Goal: Check status: Check status

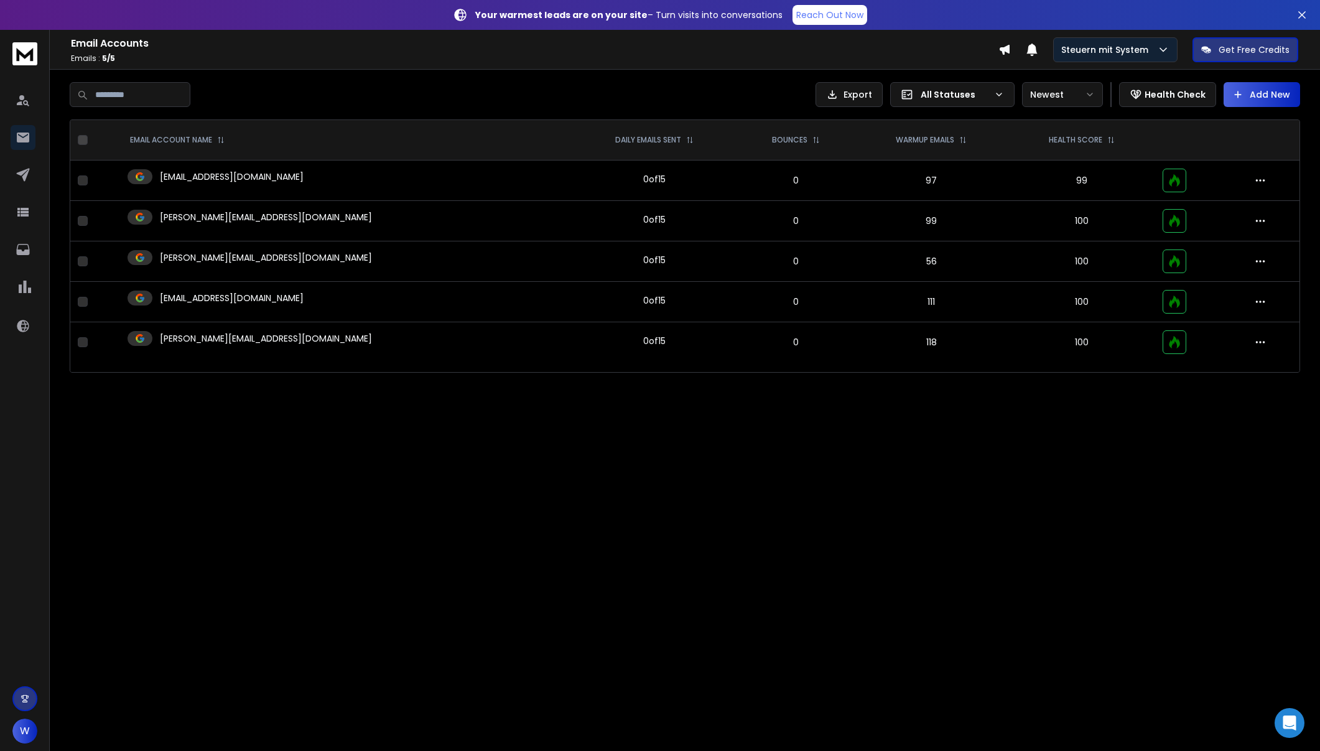
click at [1121, 57] on button "Steuern mit System" at bounding box center [1115, 49] width 124 height 25
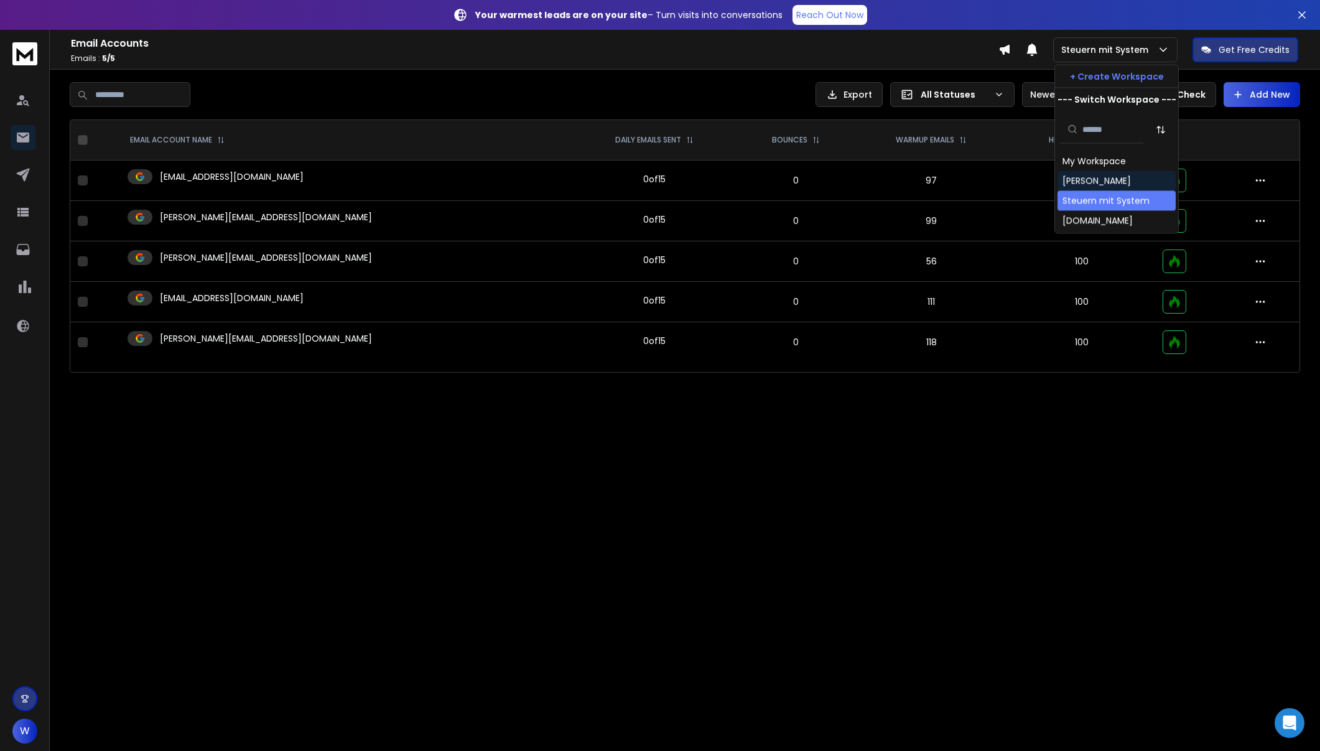
click at [991, 495] on div "Your warmest leads are on your site – Turn visits into conversations Reach Out …" at bounding box center [660, 375] width 1320 height 751
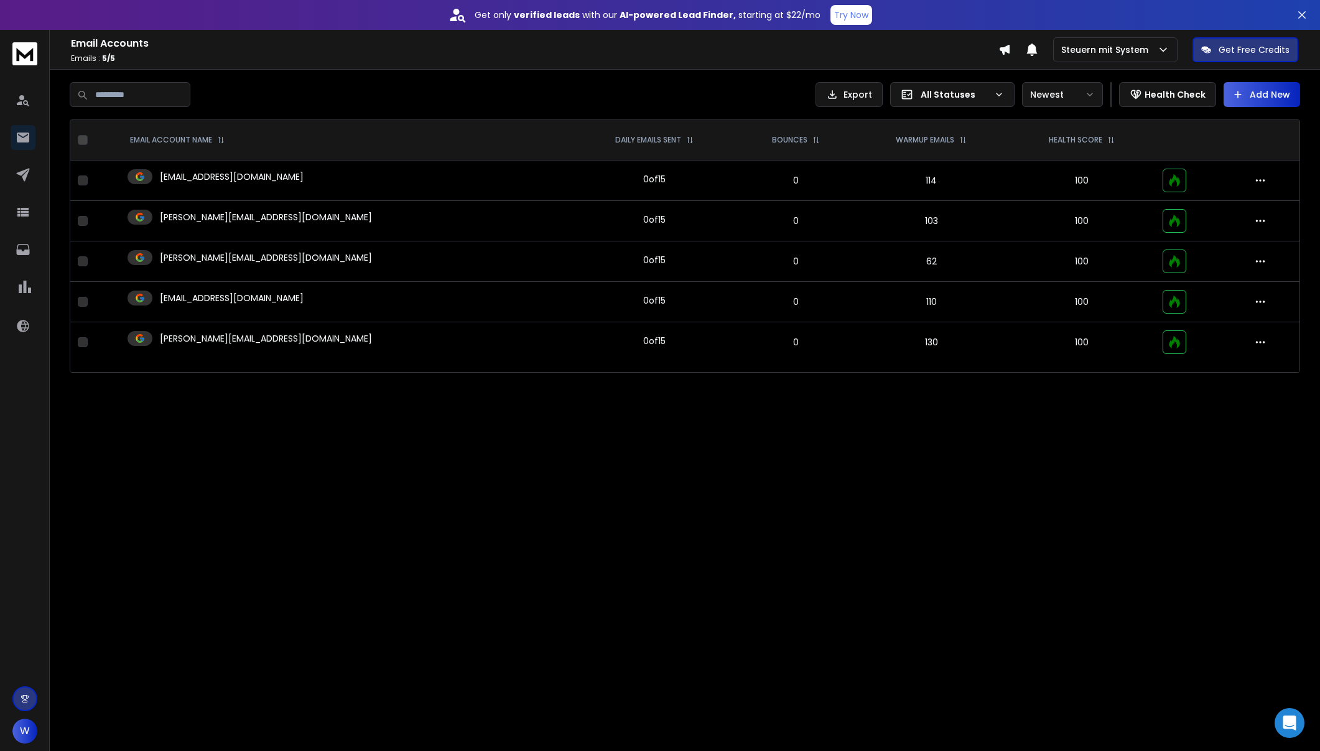
click at [915, 178] on td "114" at bounding box center [931, 181] width 155 height 40
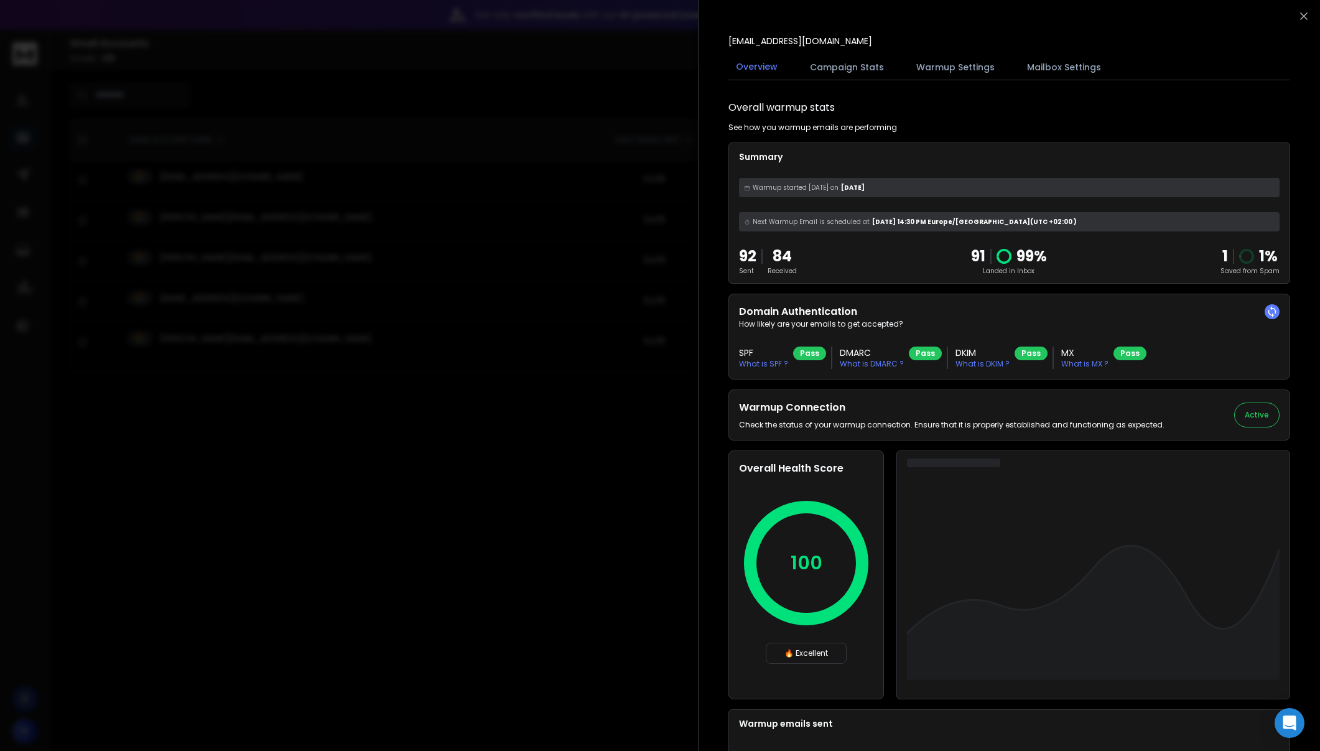
scroll to position [264, 0]
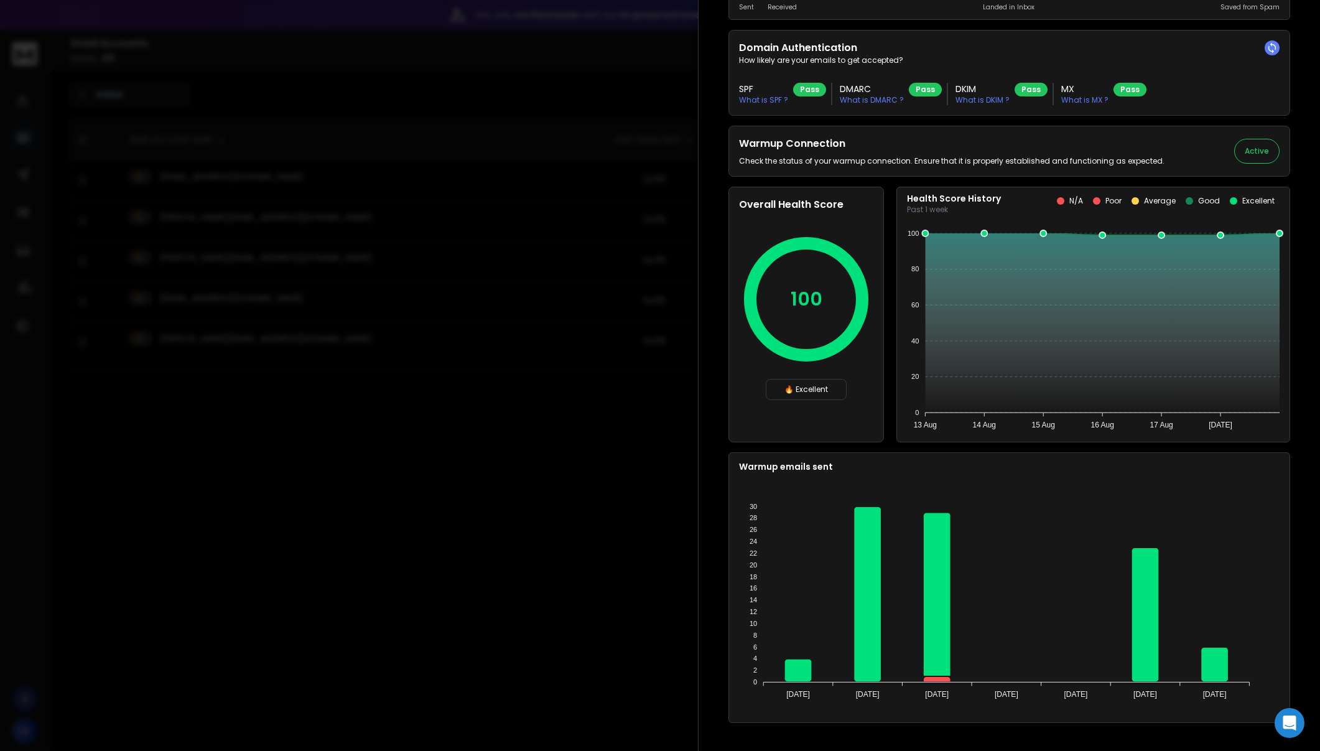
click at [509, 524] on div at bounding box center [660, 375] width 1320 height 751
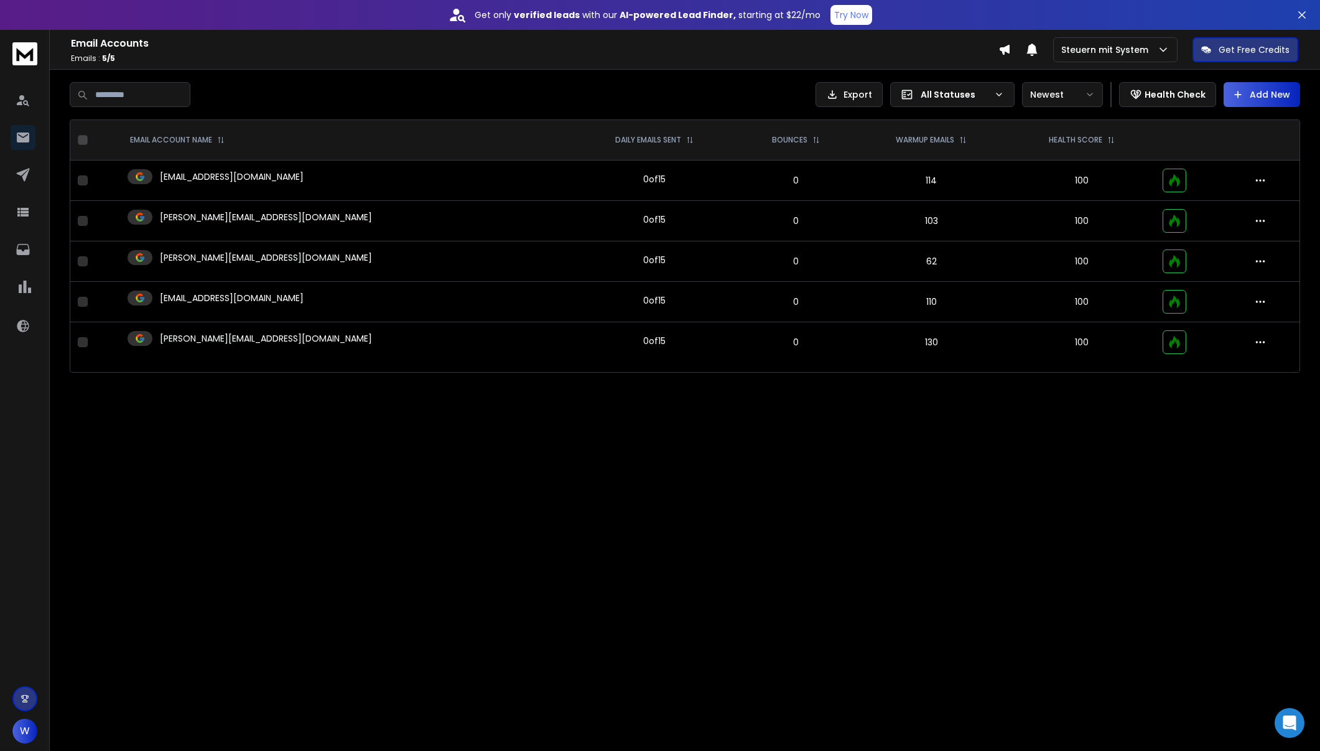
click at [911, 176] on td "114" at bounding box center [931, 181] width 155 height 40
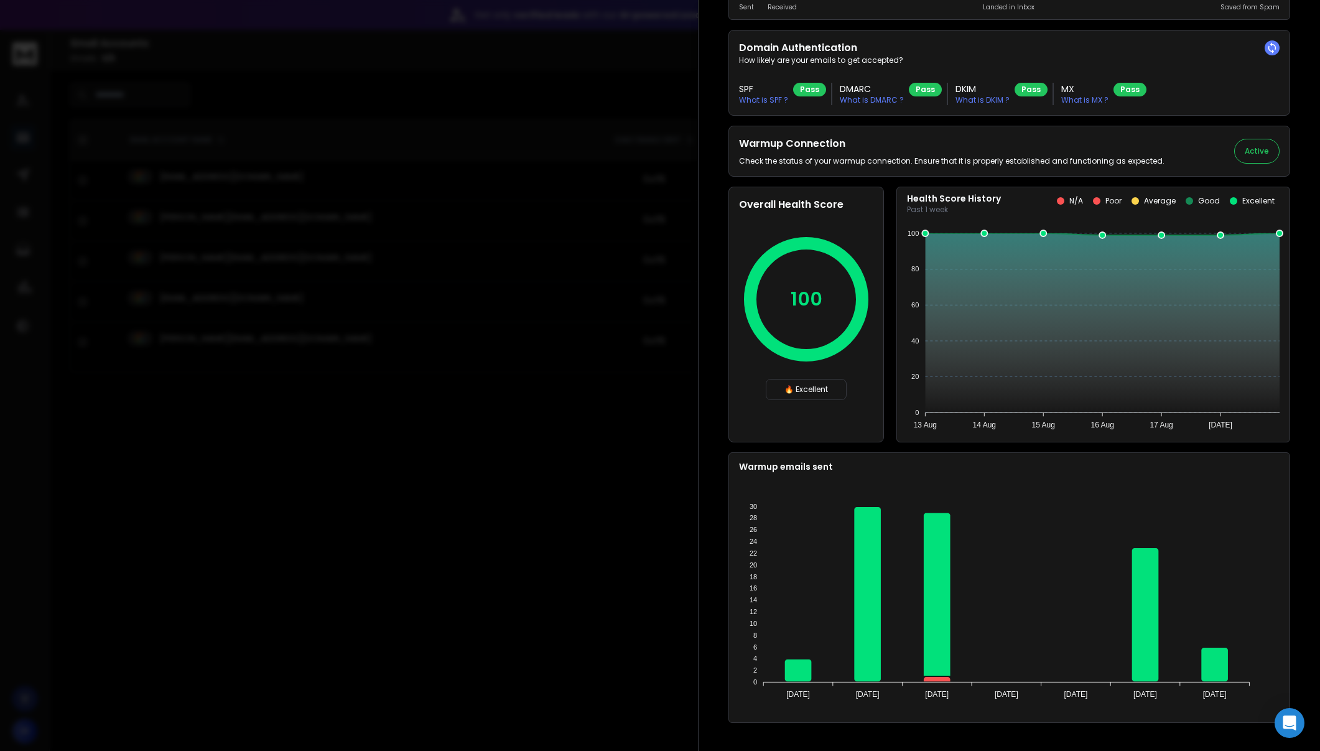
scroll to position [0, 0]
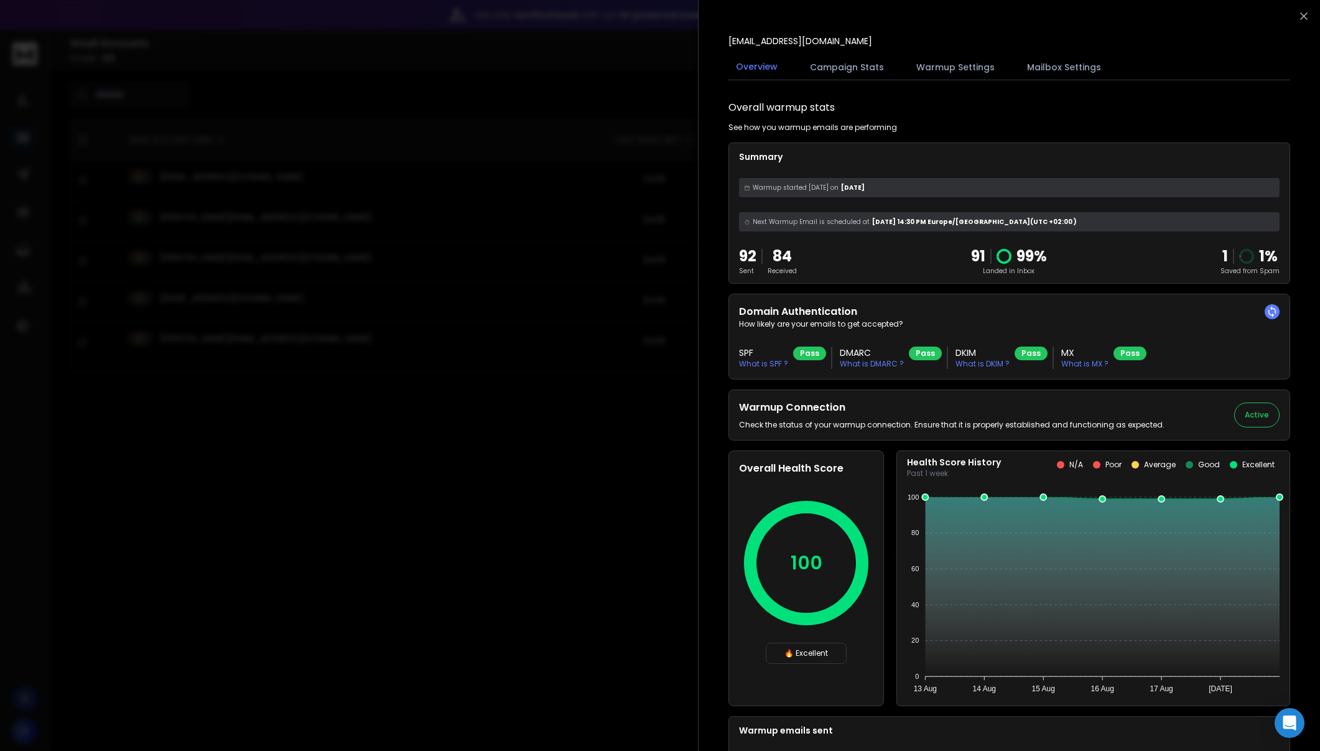
click at [825, 17] on div "[EMAIL_ADDRESS][DOMAIN_NAME] Overview Campaign Stats Warmup Settings Mailbox Se…" at bounding box center [1010, 511] width 592 height 992
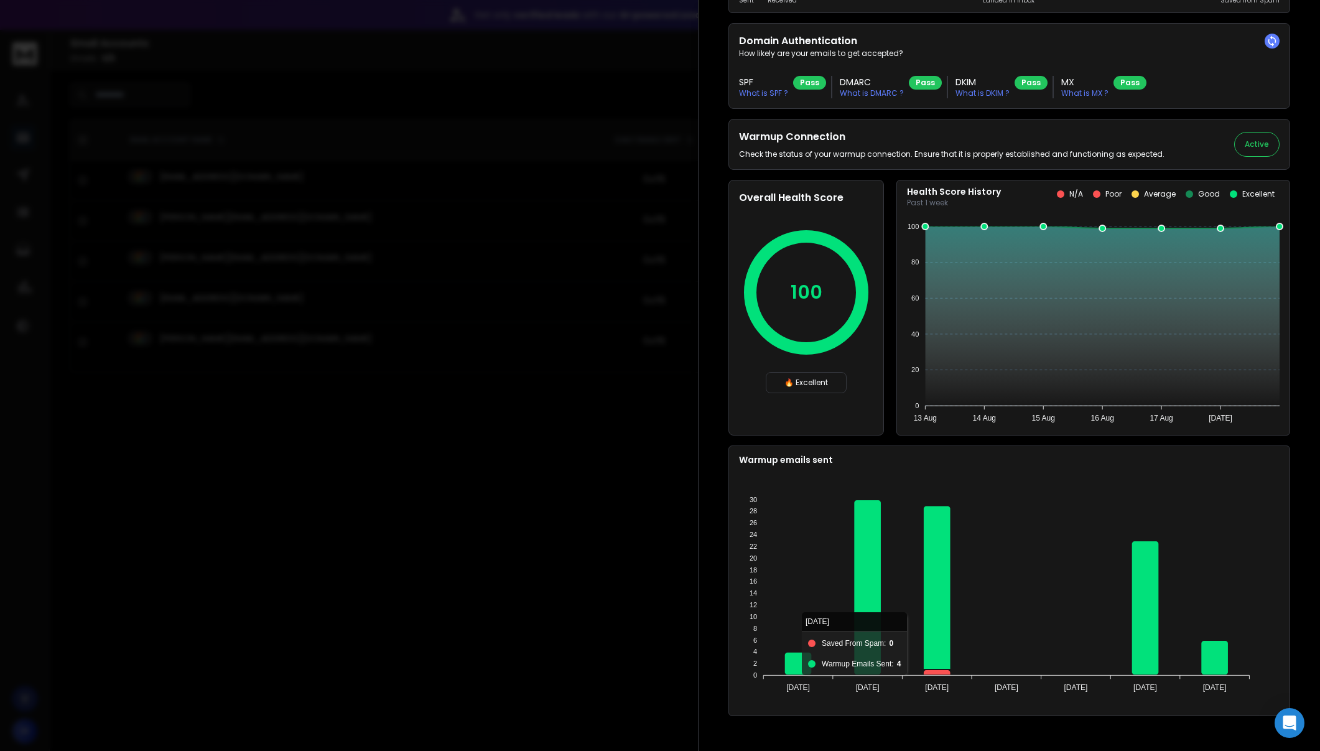
click at [594, 601] on div at bounding box center [660, 375] width 1320 height 751
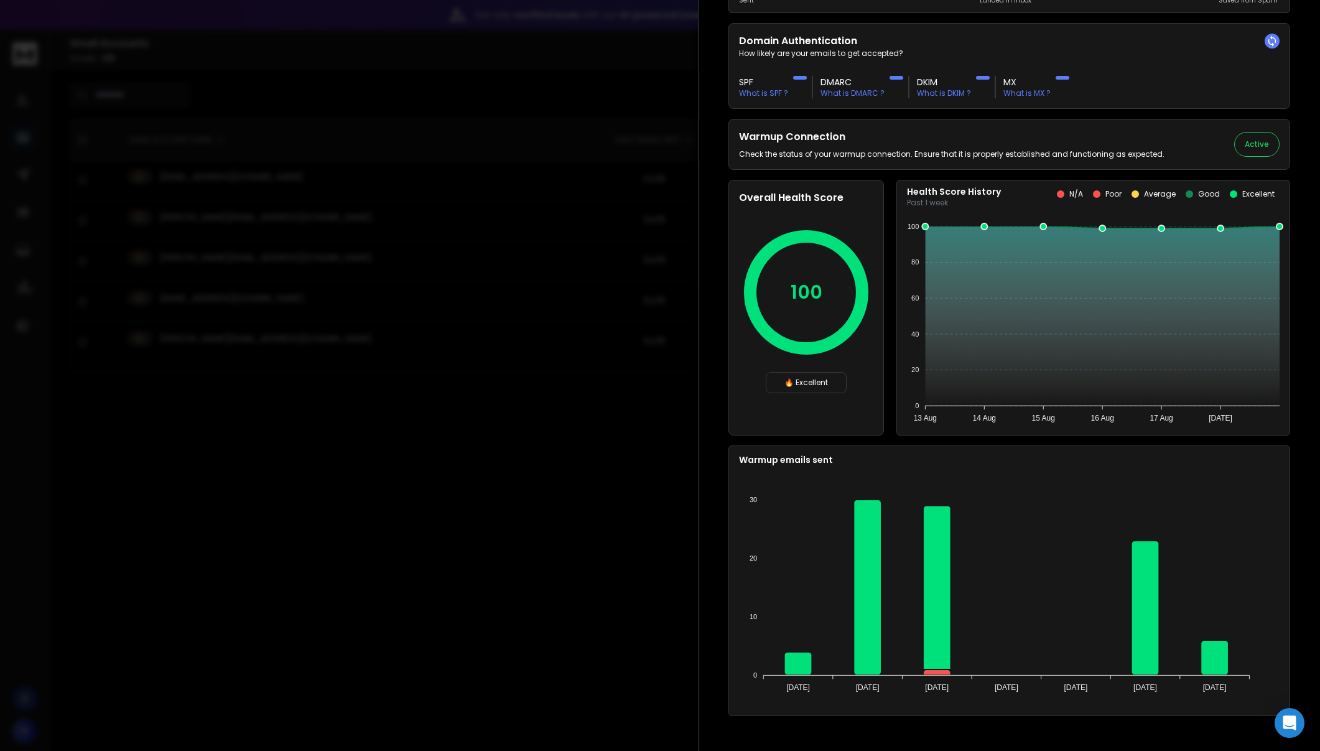
scroll to position [236, 0]
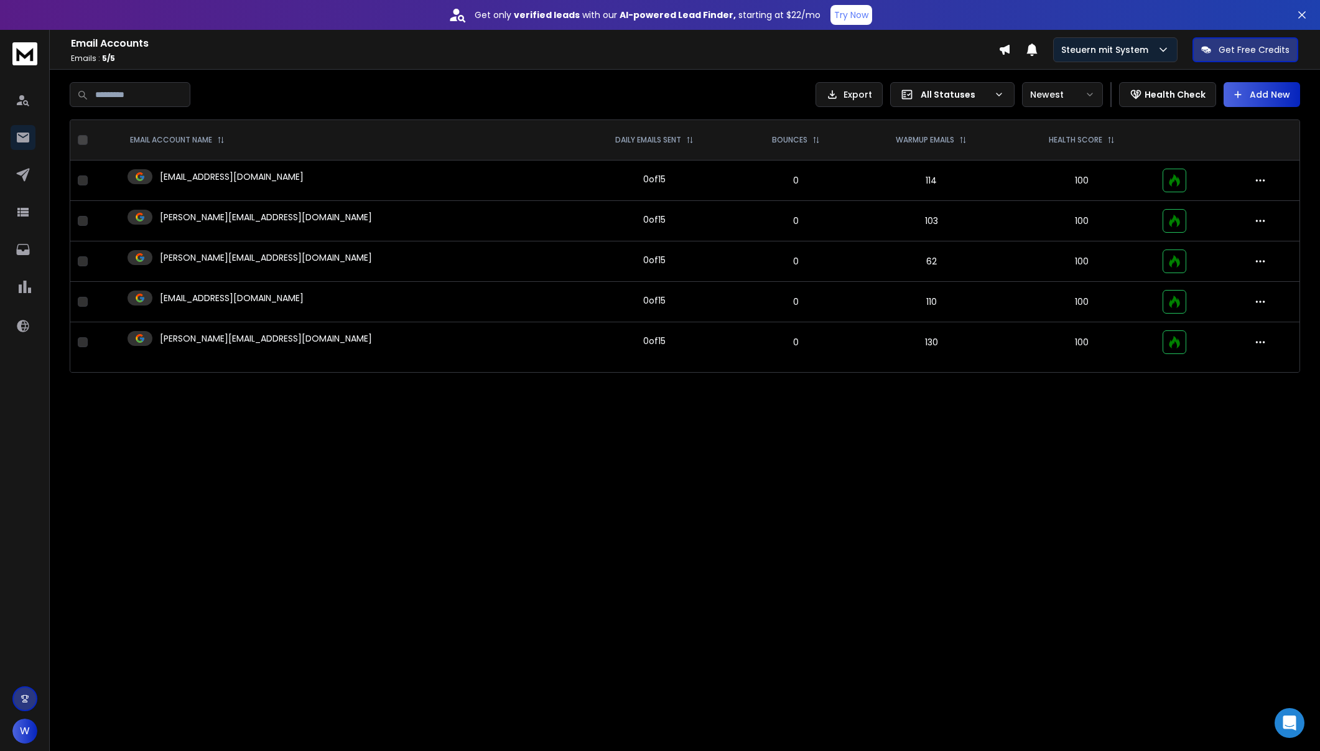
click at [1119, 42] on button "Steuern mit System" at bounding box center [1115, 49] width 124 height 25
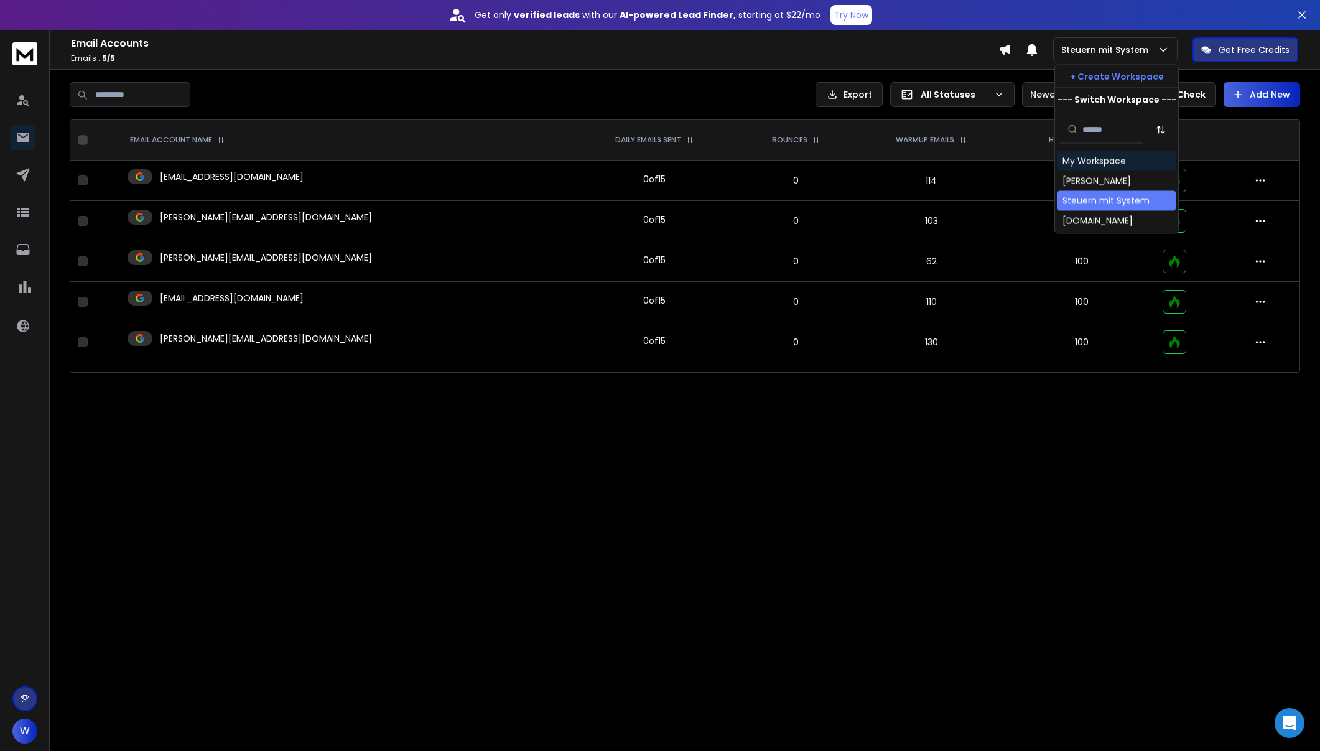
click at [1104, 164] on div "My Workspace" at bounding box center [1094, 161] width 63 height 12
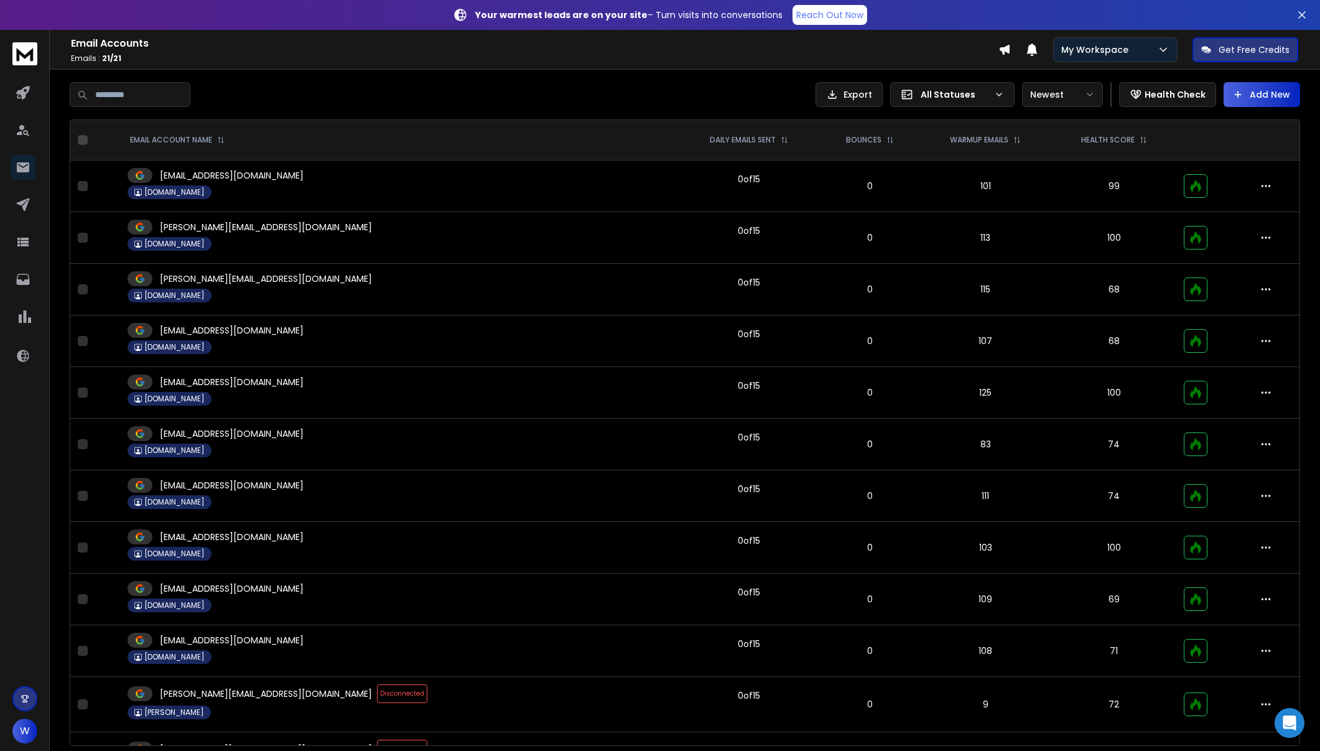
click at [1120, 56] on button "My Workspace" at bounding box center [1115, 49] width 124 height 25
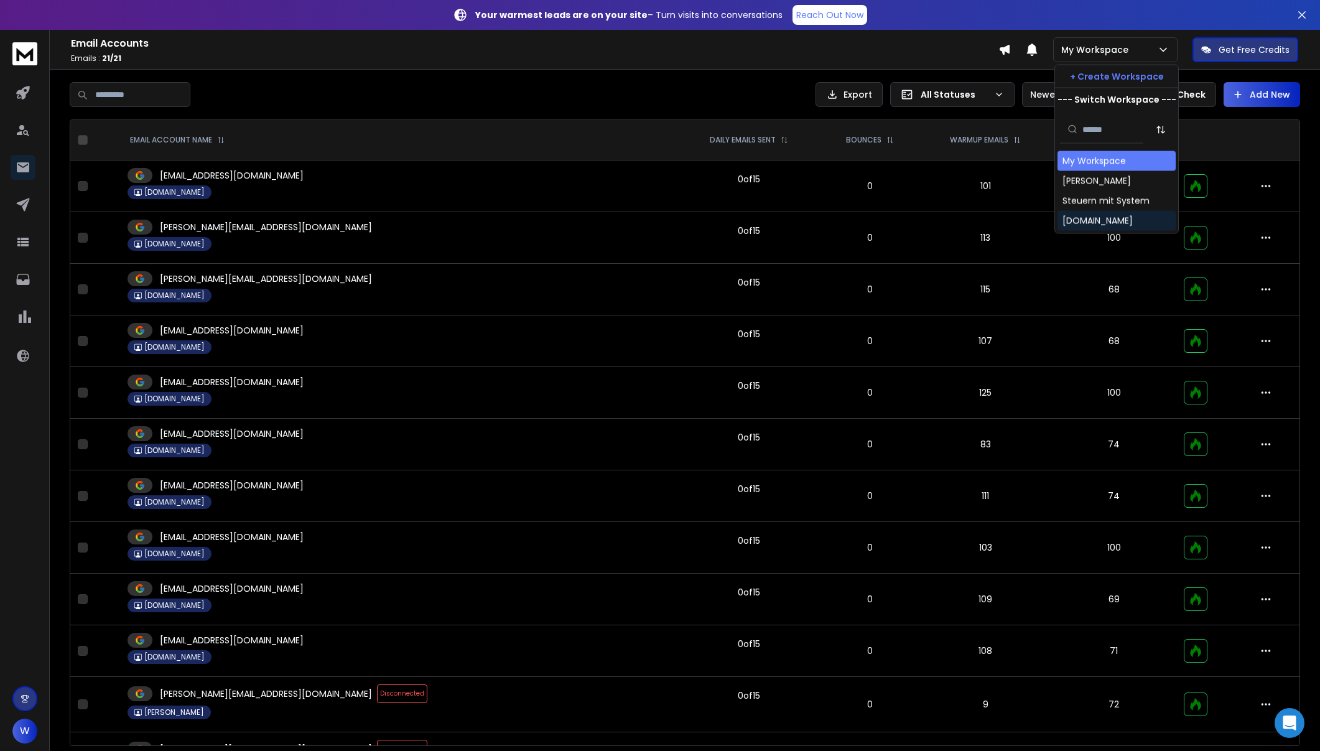
click at [1109, 220] on div "[DOMAIN_NAME]" at bounding box center [1098, 221] width 70 height 12
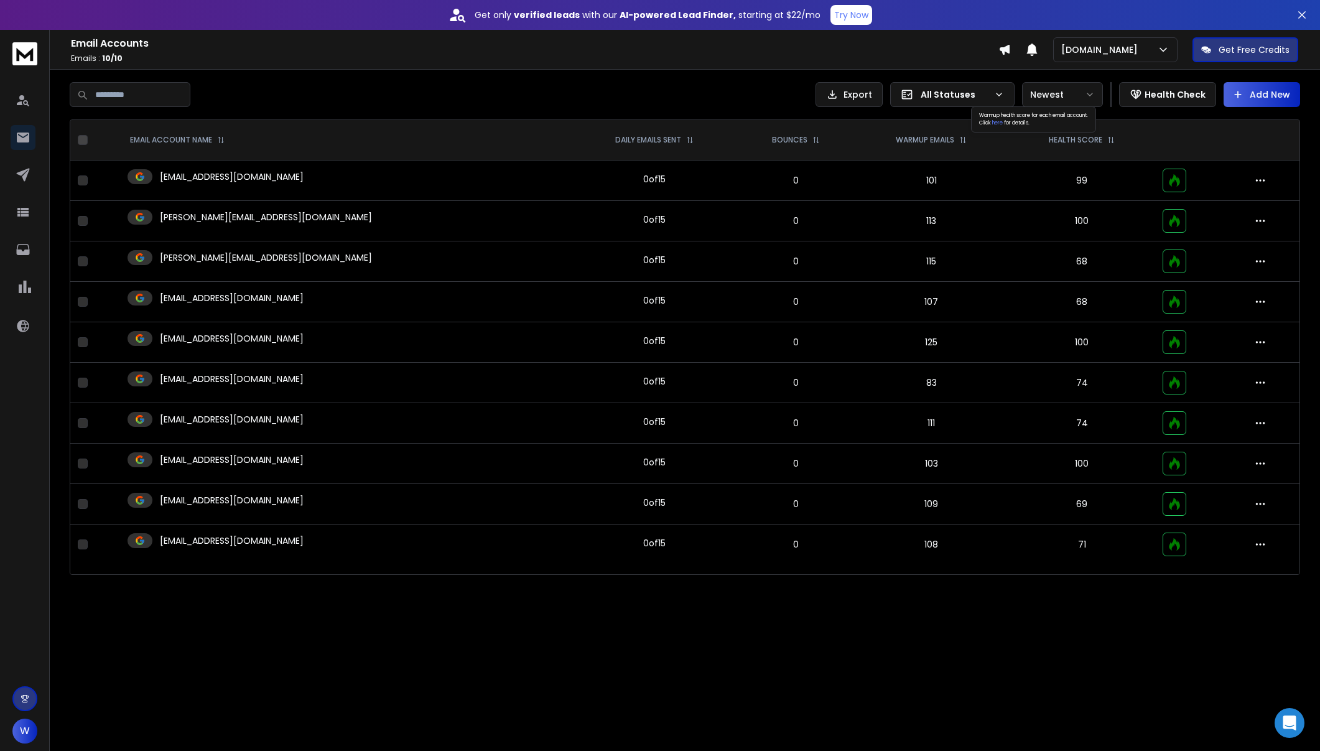
click at [1049, 136] on p "HEALTH SCORE" at bounding box center [1076, 140] width 54 height 10
click at [1041, 341] on td "74" at bounding box center [1082, 342] width 146 height 40
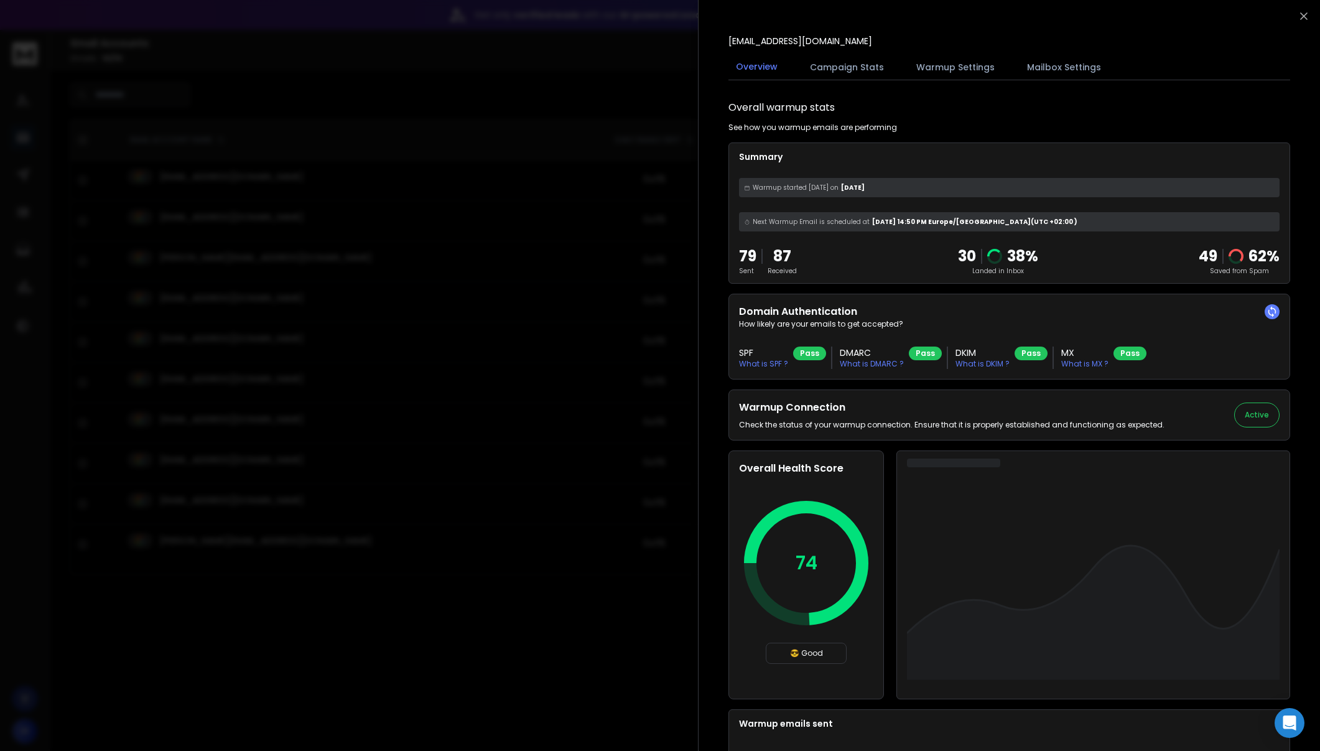
scroll to position [264, 0]
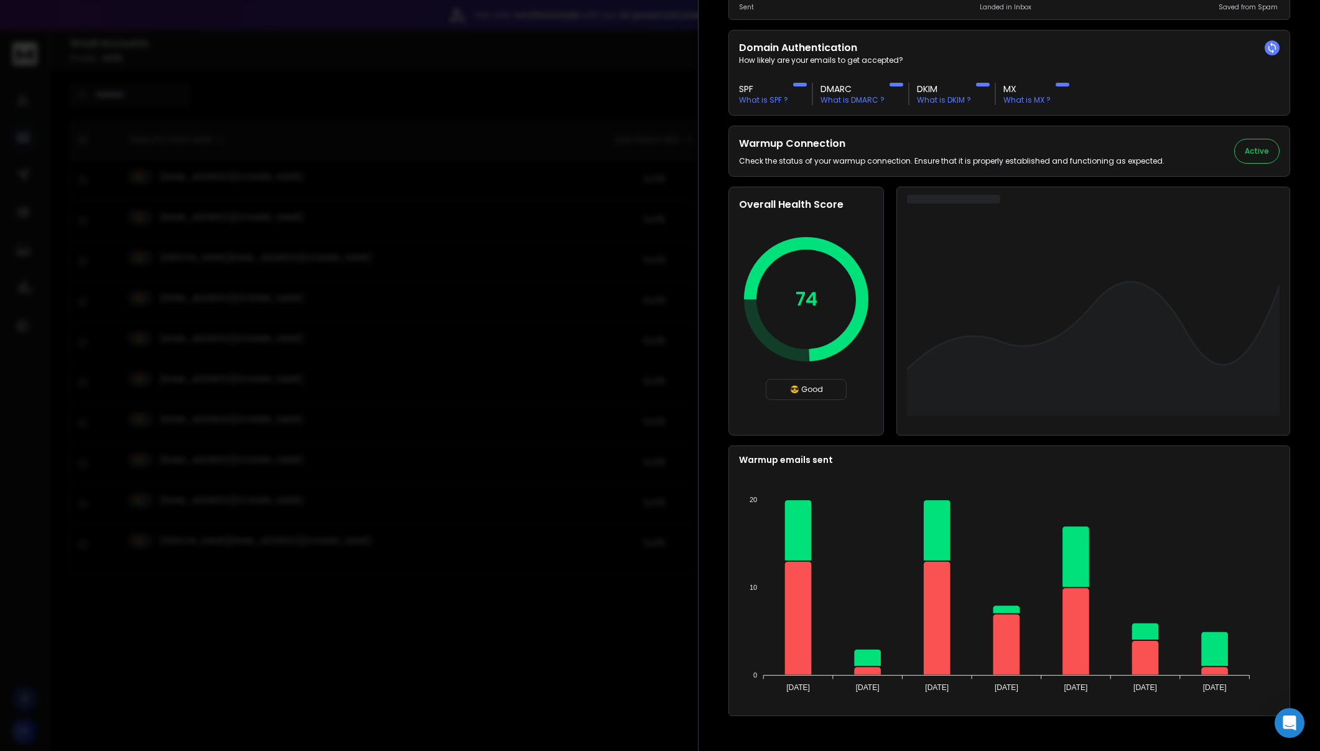
click at [516, 571] on div at bounding box center [660, 375] width 1320 height 751
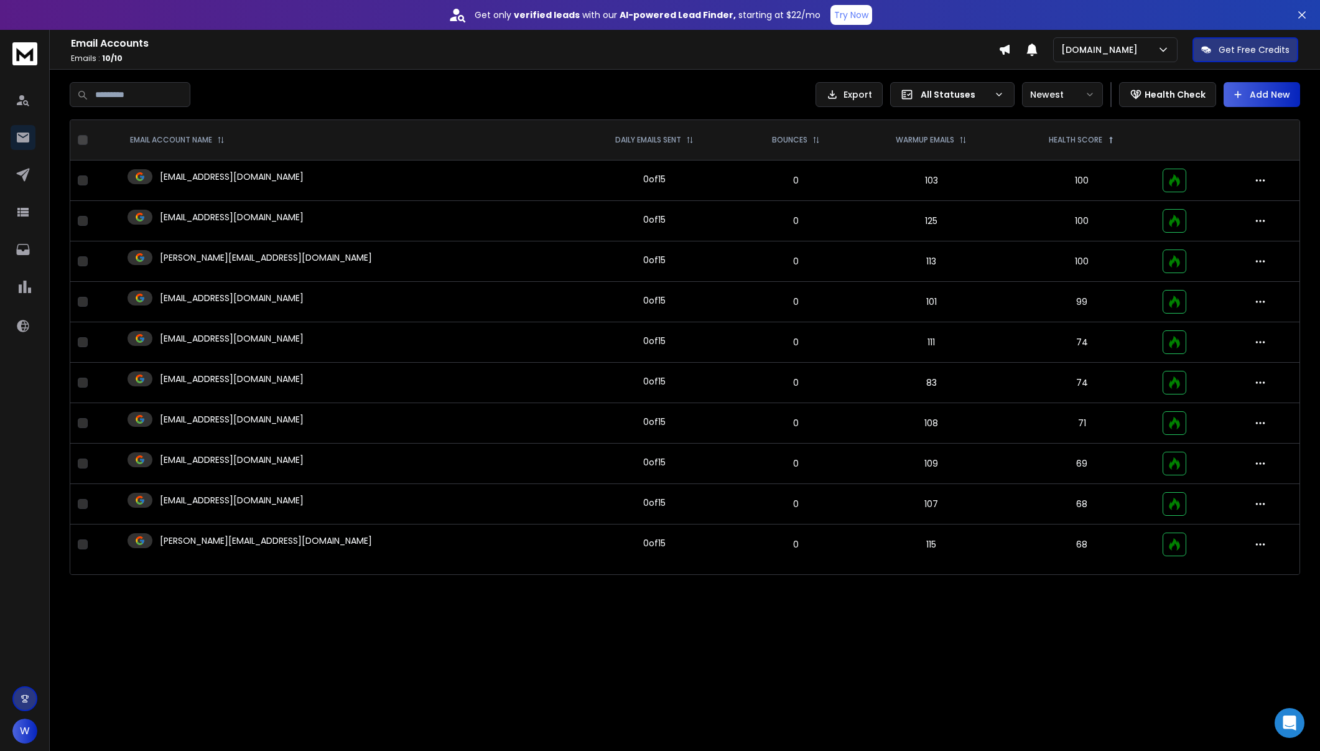
click at [1040, 376] on td "74" at bounding box center [1082, 383] width 146 height 40
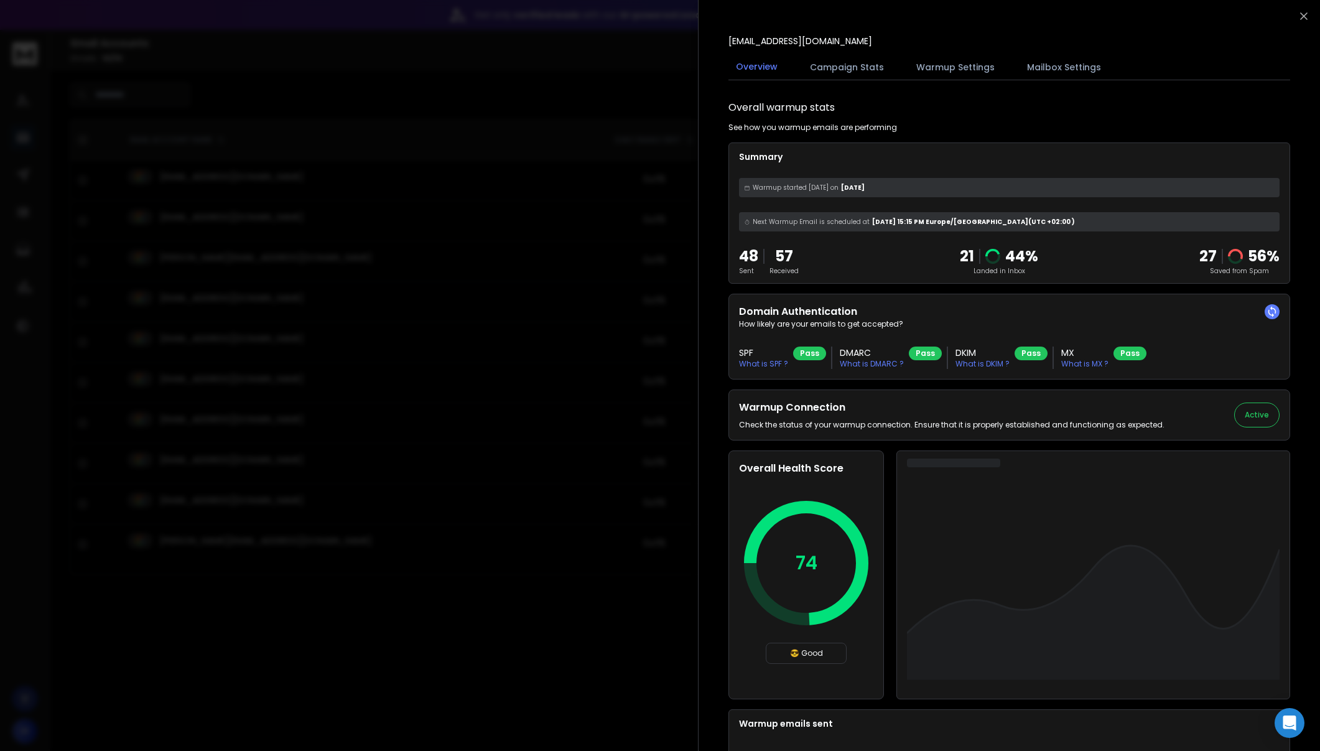
scroll to position [264, 0]
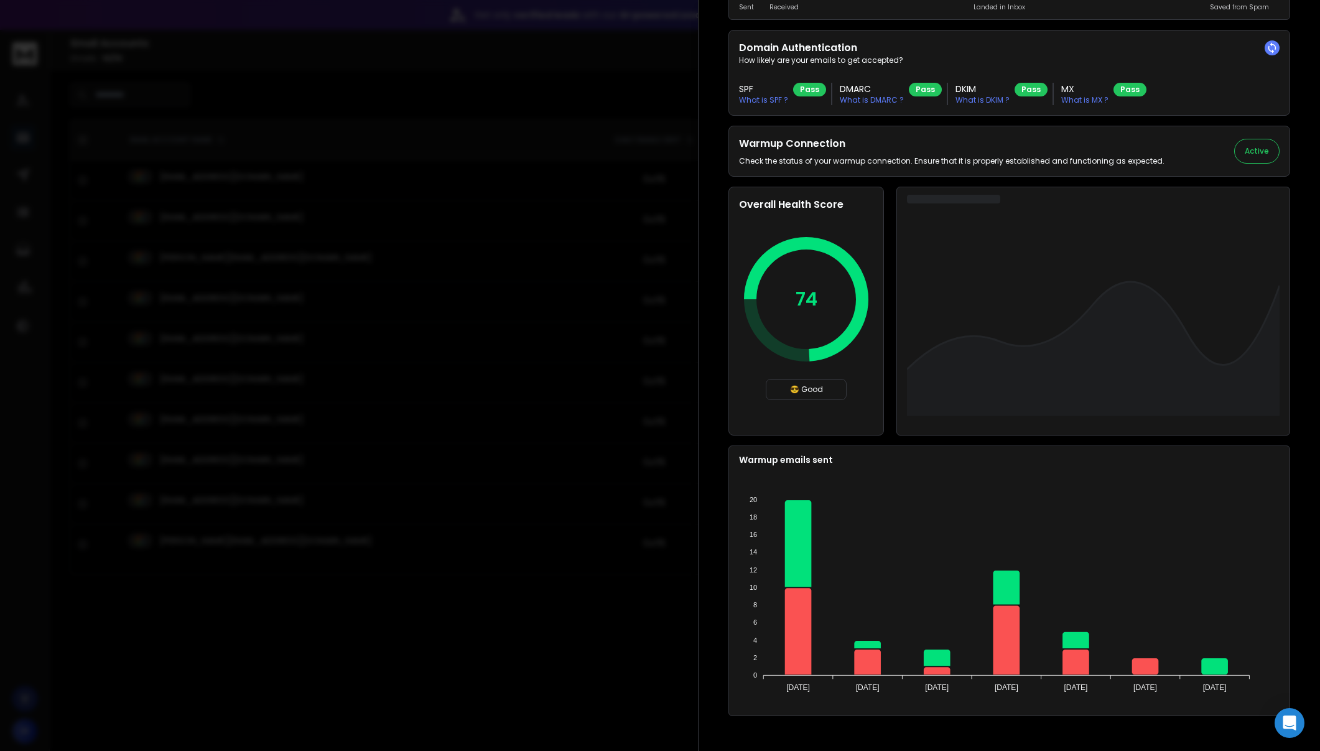
click at [556, 512] on div at bounding box center [660, 375] width 1320 height 751
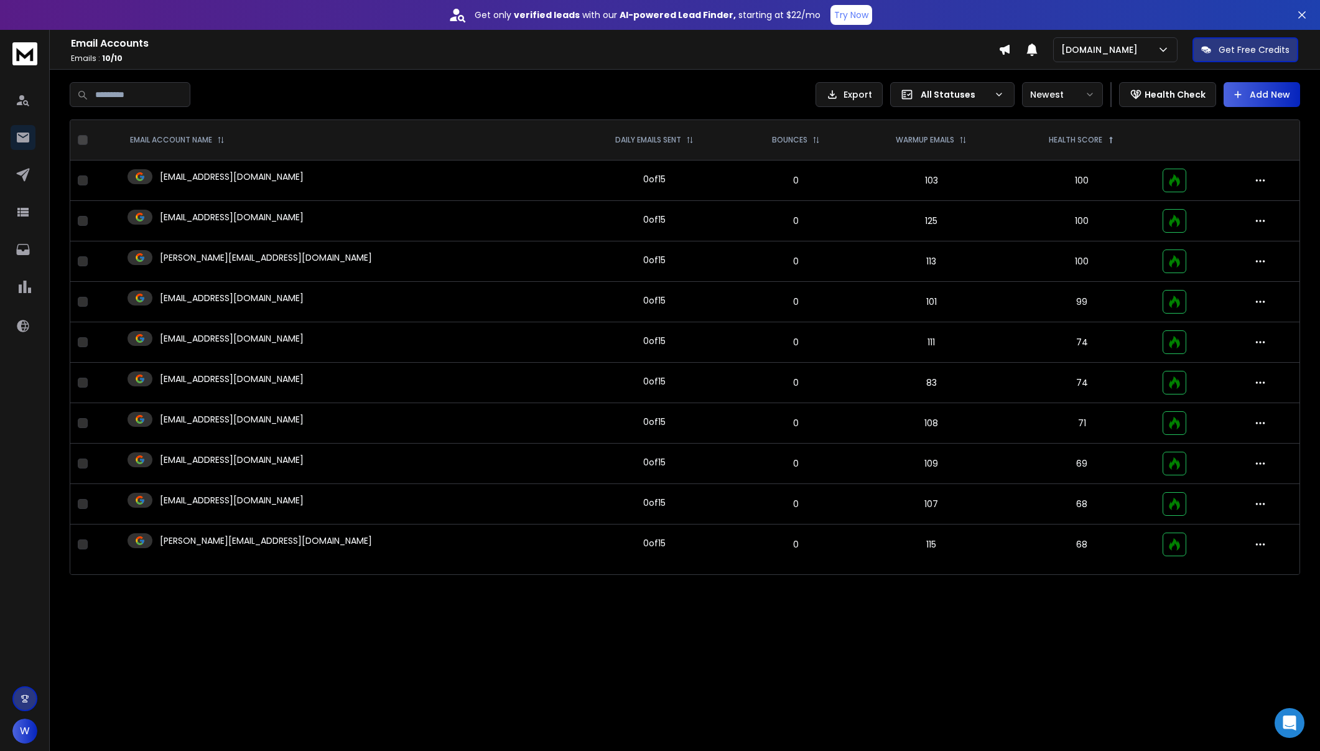
click at [1044, 386] on td "74" at bounding box center [1082, 383] width 146 height 40
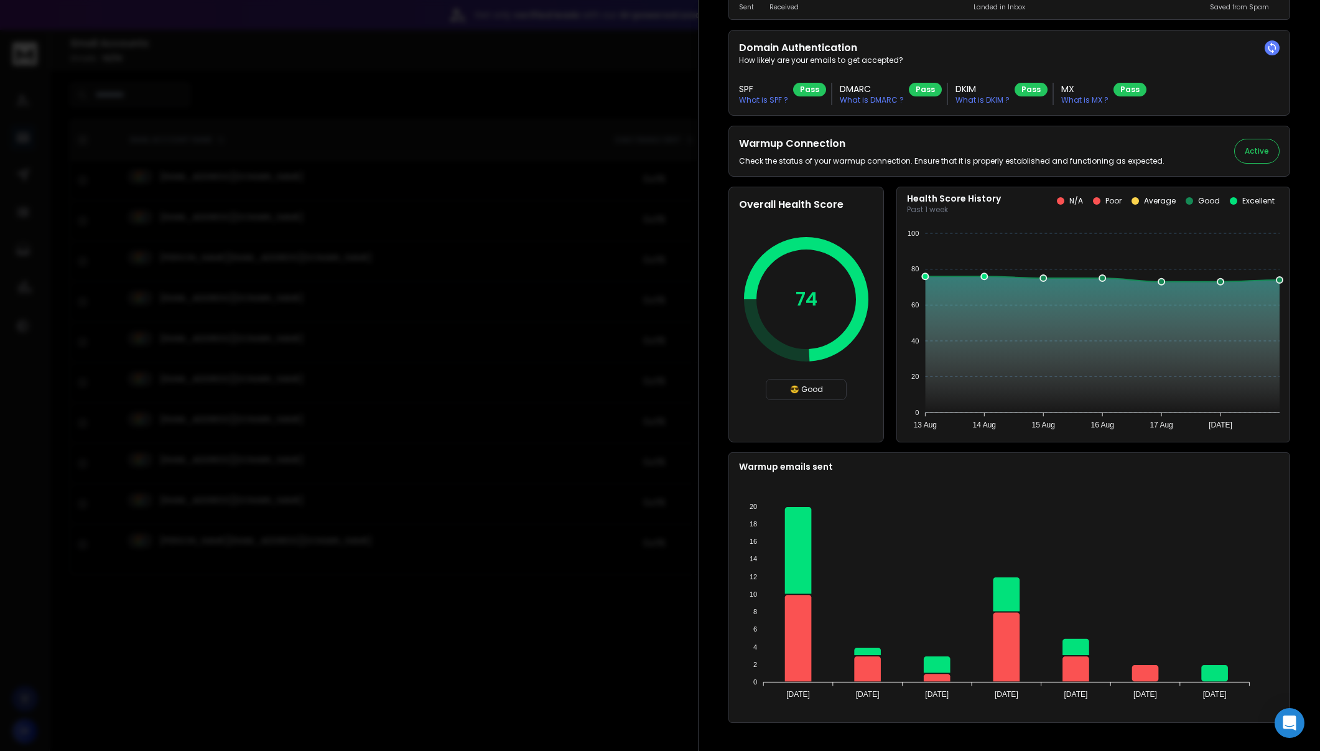
scroll to position [0, 0]
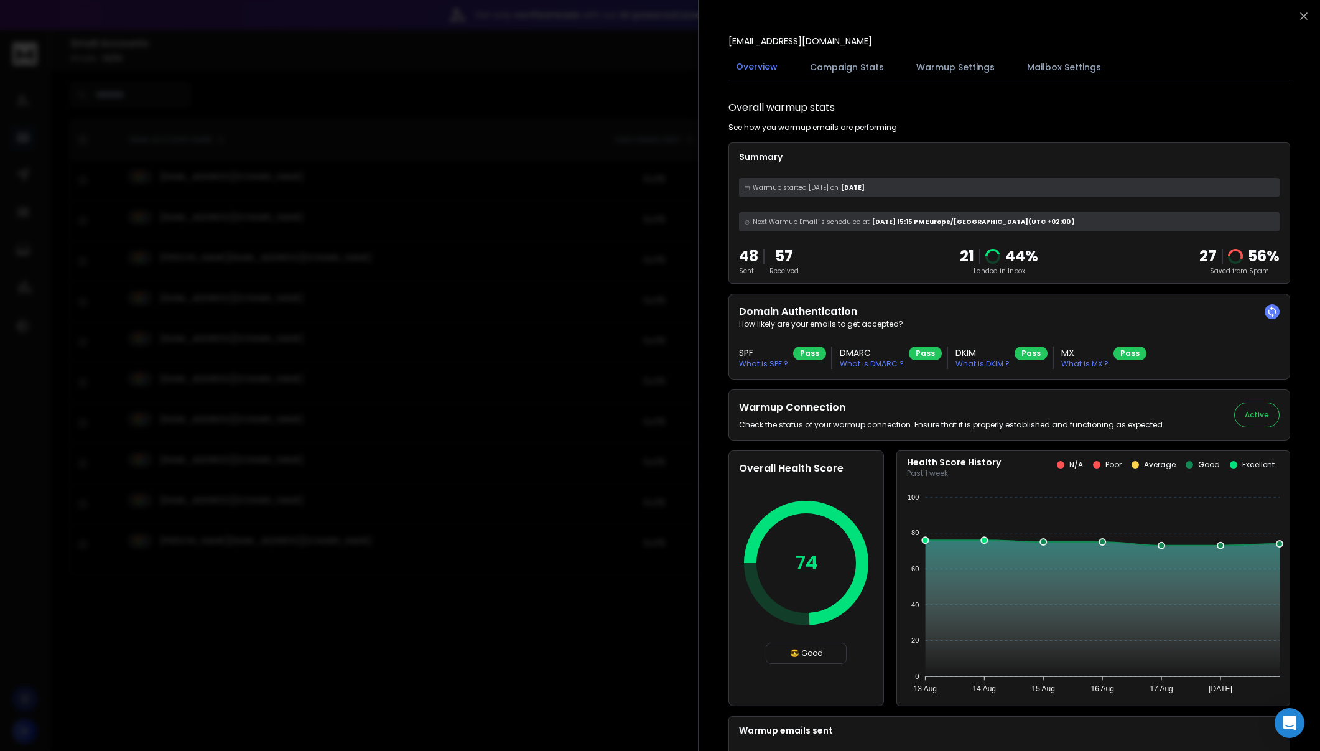
click at [450, 323] on div at bounding box center [660, 375] width 1320 height 751
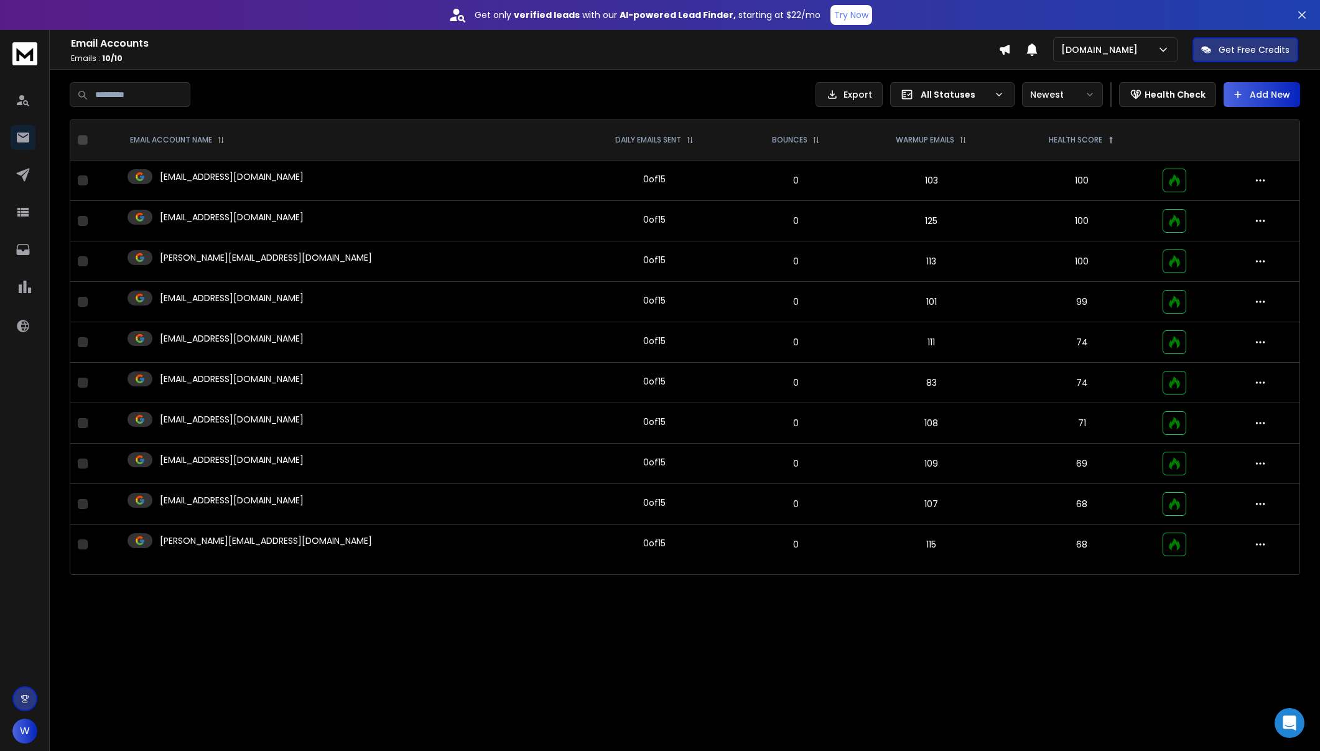
click at [1043, 511] on td "68" at bounding box center [1082, 504] width 146 height 40
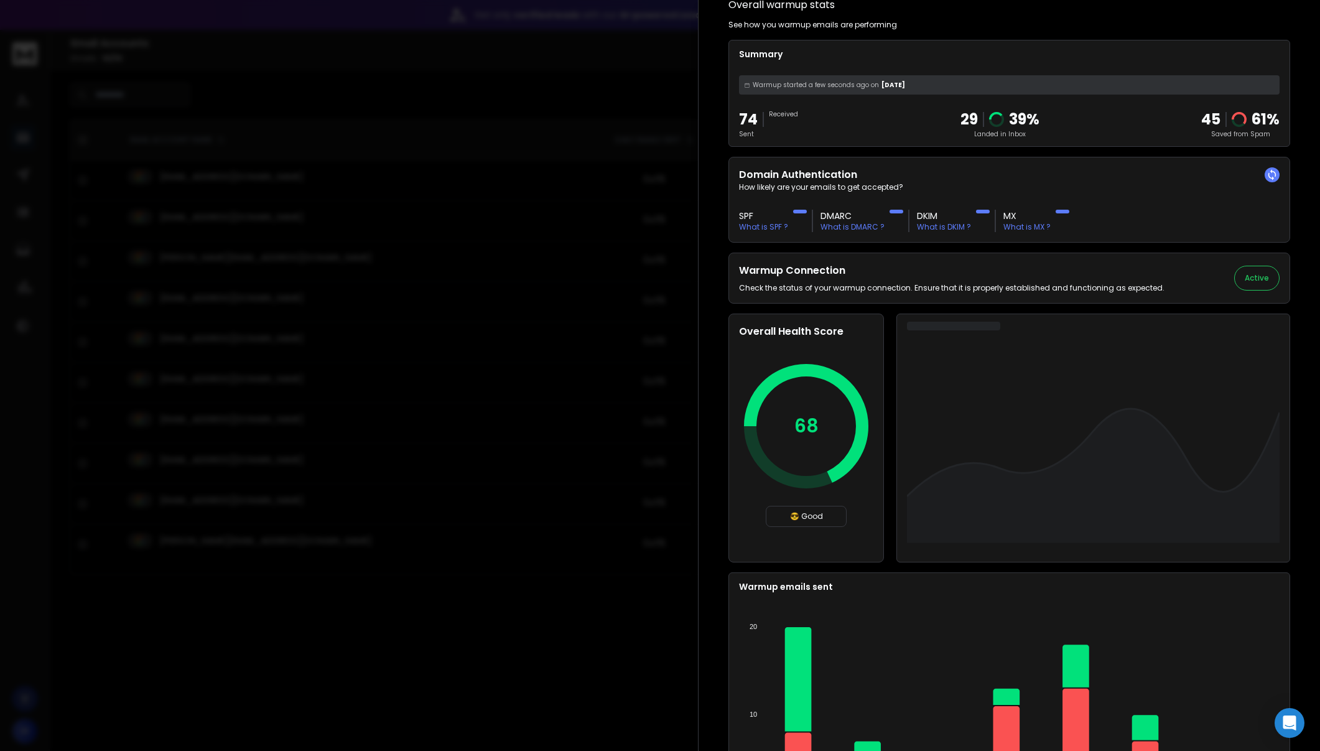
scroll to position [264, 0]
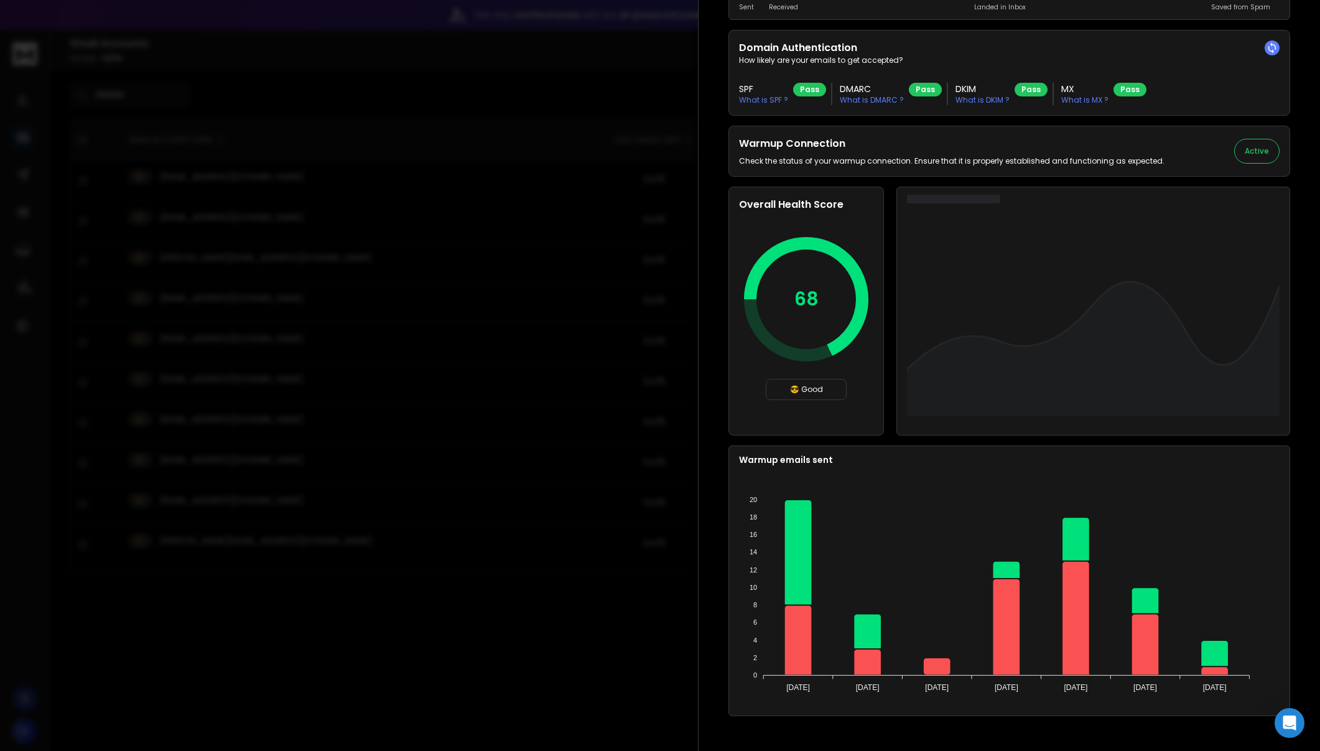
click at [608, 503] on div at bounding box center [660, 375] width 1320 height 751
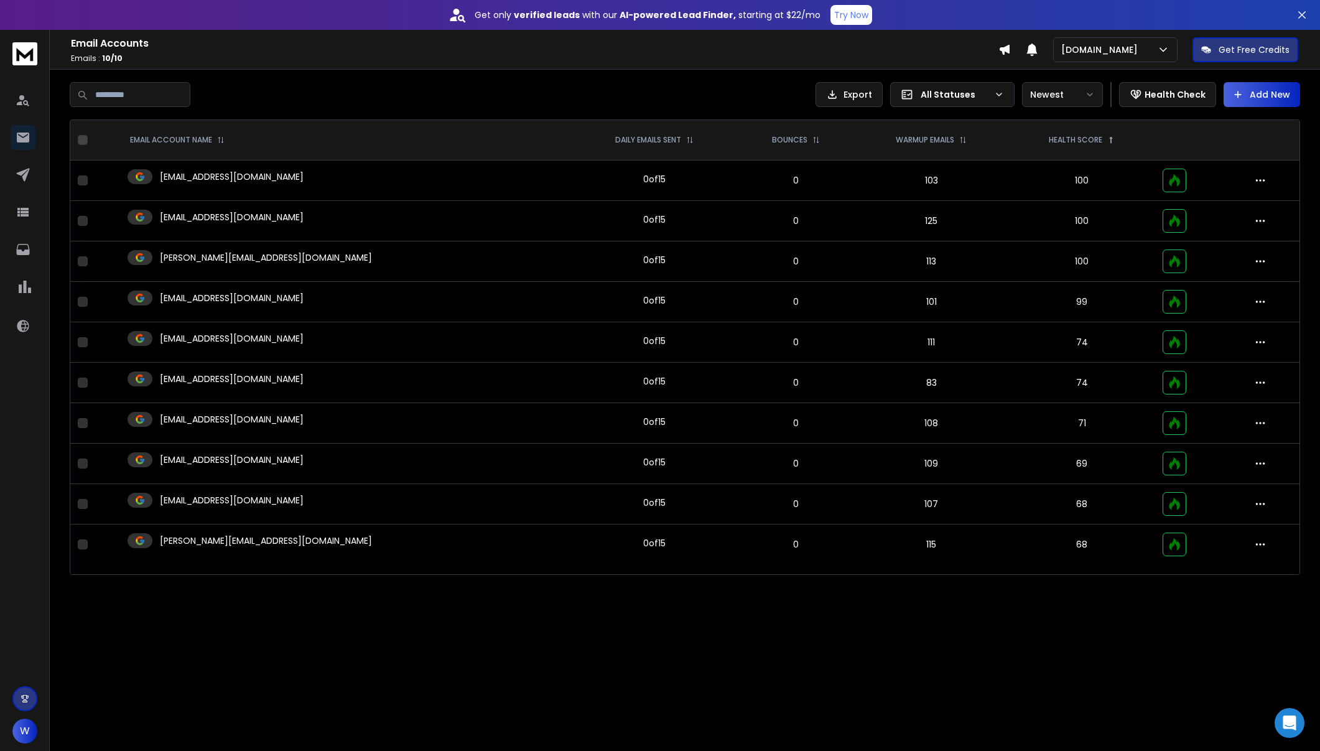
click at [1047, 425] on td "71" at bounding box center [1082, 423] width 146 height 40
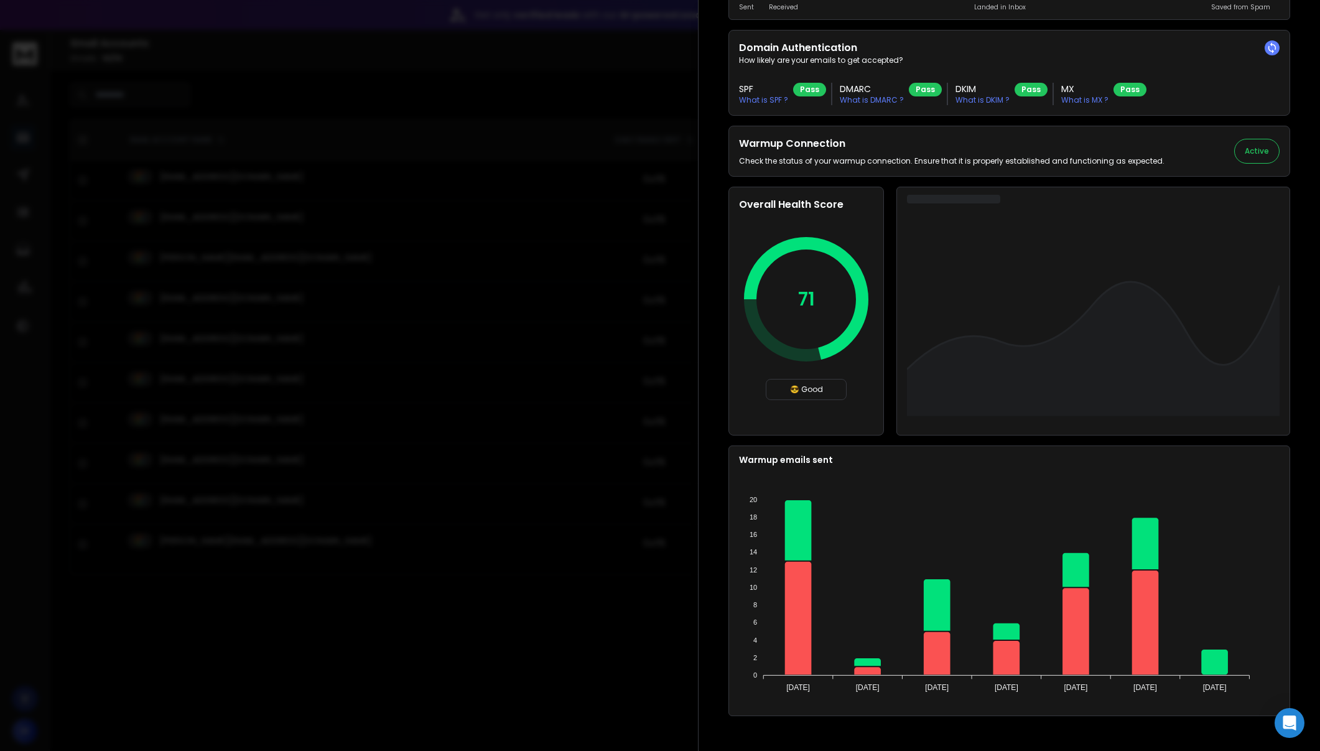
scroll to position [0, 0]
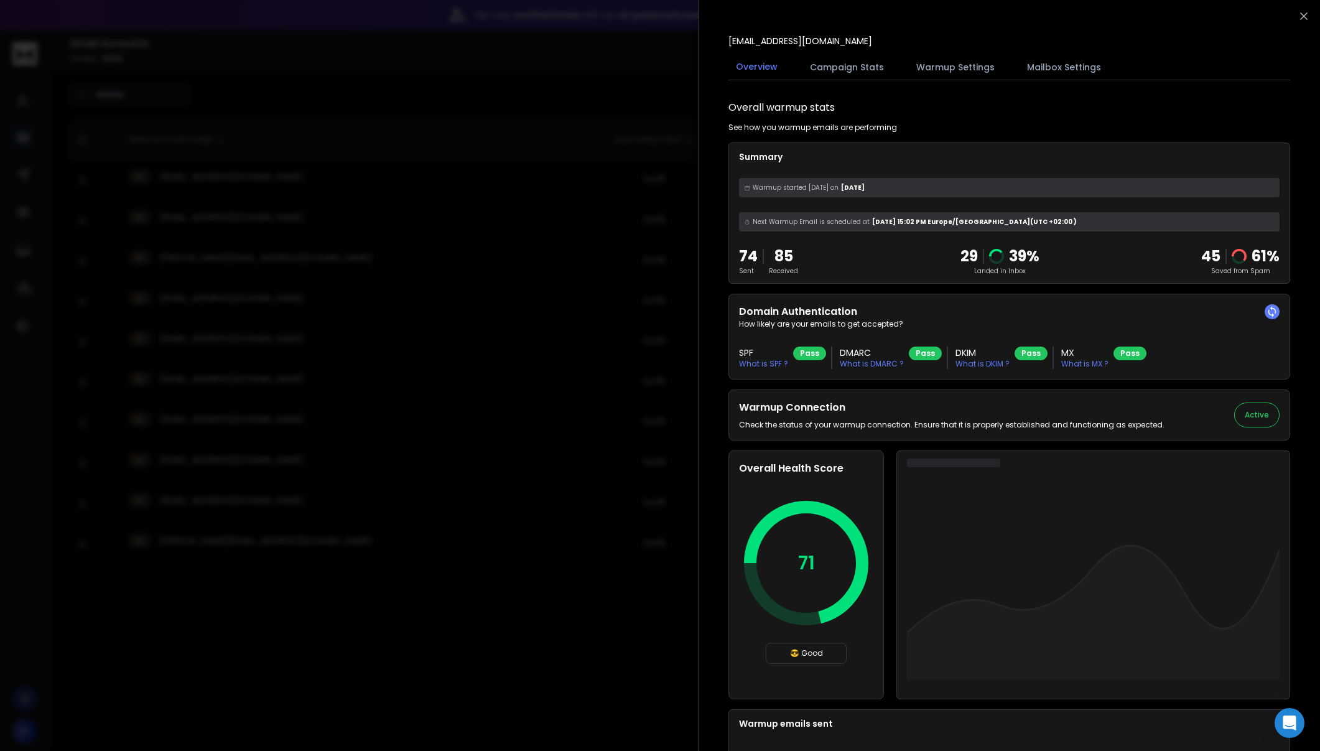
click at [445, 406] on div at bounding box center [660, 375] width 1320 height 751
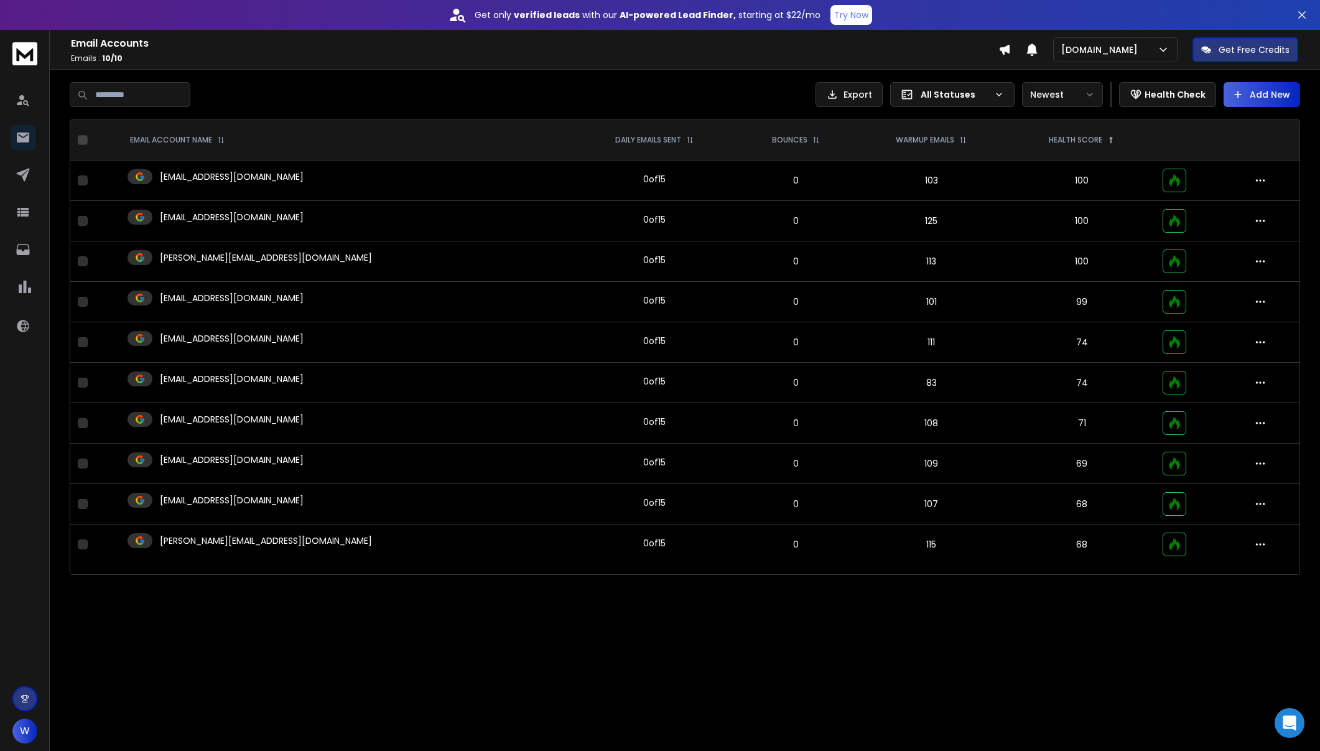
click at [1037, 343] on td "74" at bounding box center [1082, 342] width 146 height 40
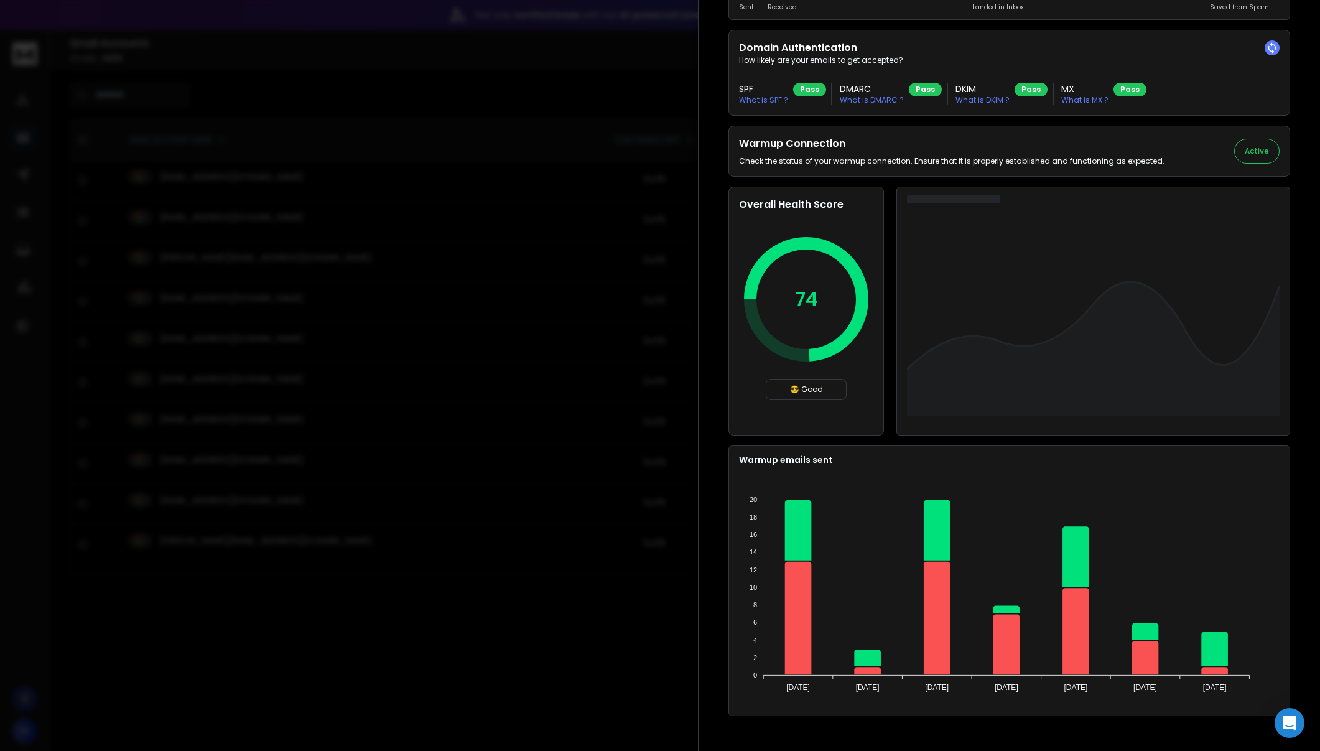
scroll to position [230, 0]
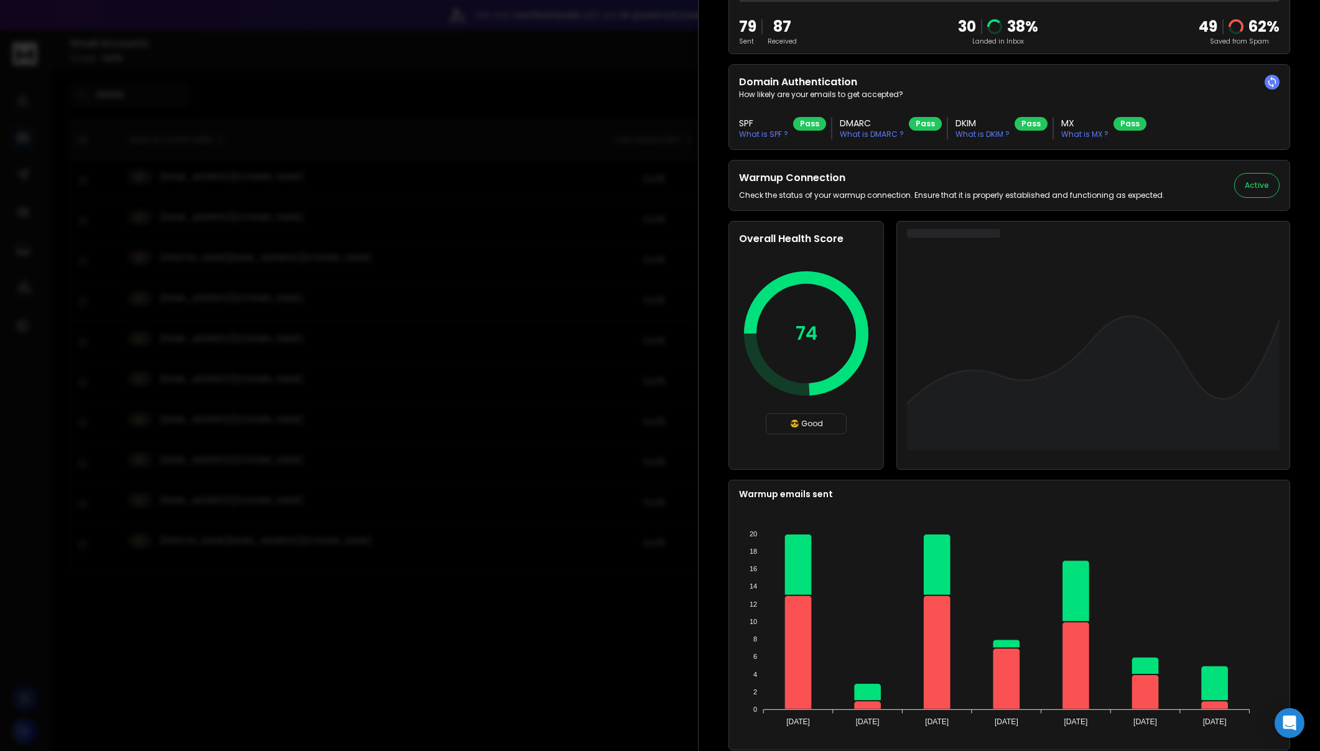
click at [643, 564] on div at bounding box center [660, 375] width 1320 height 751
